Goal: Navigation & Orientation: Find specific page/section

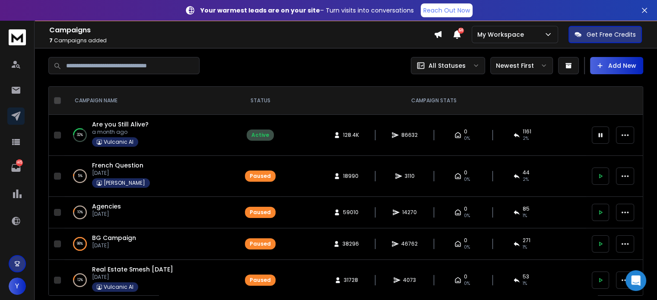
click at [306, 69] on div at bounding box center [197, 65] width 298 height 17
click at [266, 82] on div "Campaigns 7 Campaigns Added All Statuses Newest First Add New CAMPAIGN NAME STA…" at bounding box center [345, 176] width 595 height 239
click at [257, 64] on div at bounding box center [197, 65] width 298 height 17
click at [366, 55] on div "Campaigns 7 Campaigns Added All Statuses Newest First Add New CAMPAIGN NAME STA…" at bounding box center [346, 176] width 622 height 256
click at [136, 120] on span "Are you Still Alive?" at bounding box center [120, 124] width 57 height 9
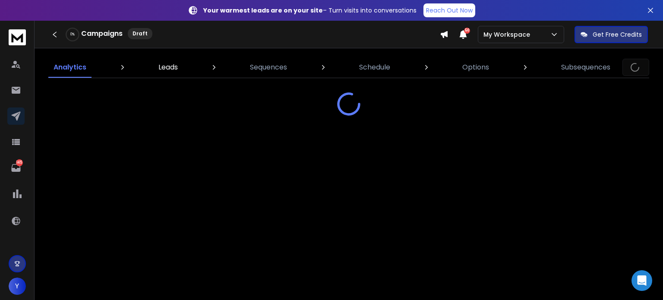
click at [176, 67] on p "Leads" at bounding box center [167, 67] width 19 height 10
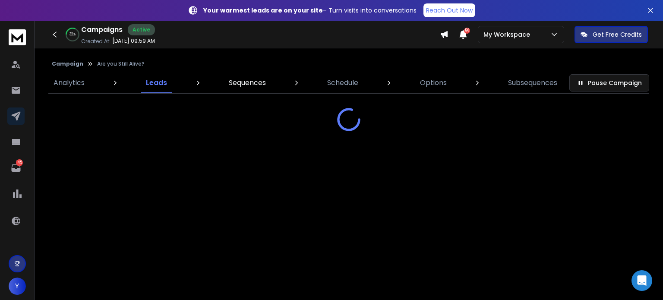
click at [246, 87] on p "Sequences" at bounding box center [247, 83] width 37 height 10
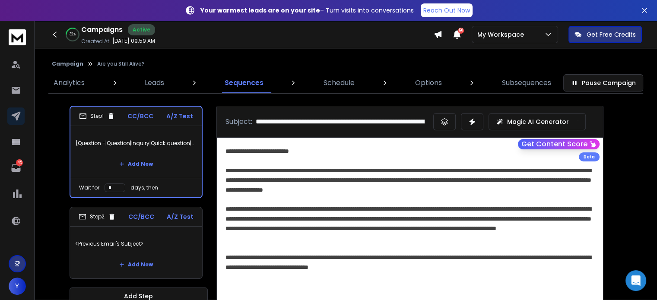
scroll to position [43, 0]
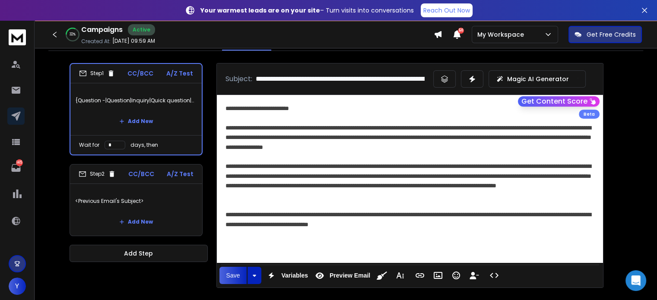
click at [620, 0] on div "Your warmest leads are on your site – Turn visits into conversations Reach Out …" at bounding box center [328, 10] width 657 height 21
